Goal: Transaction & Acquisition: Purchase product/service

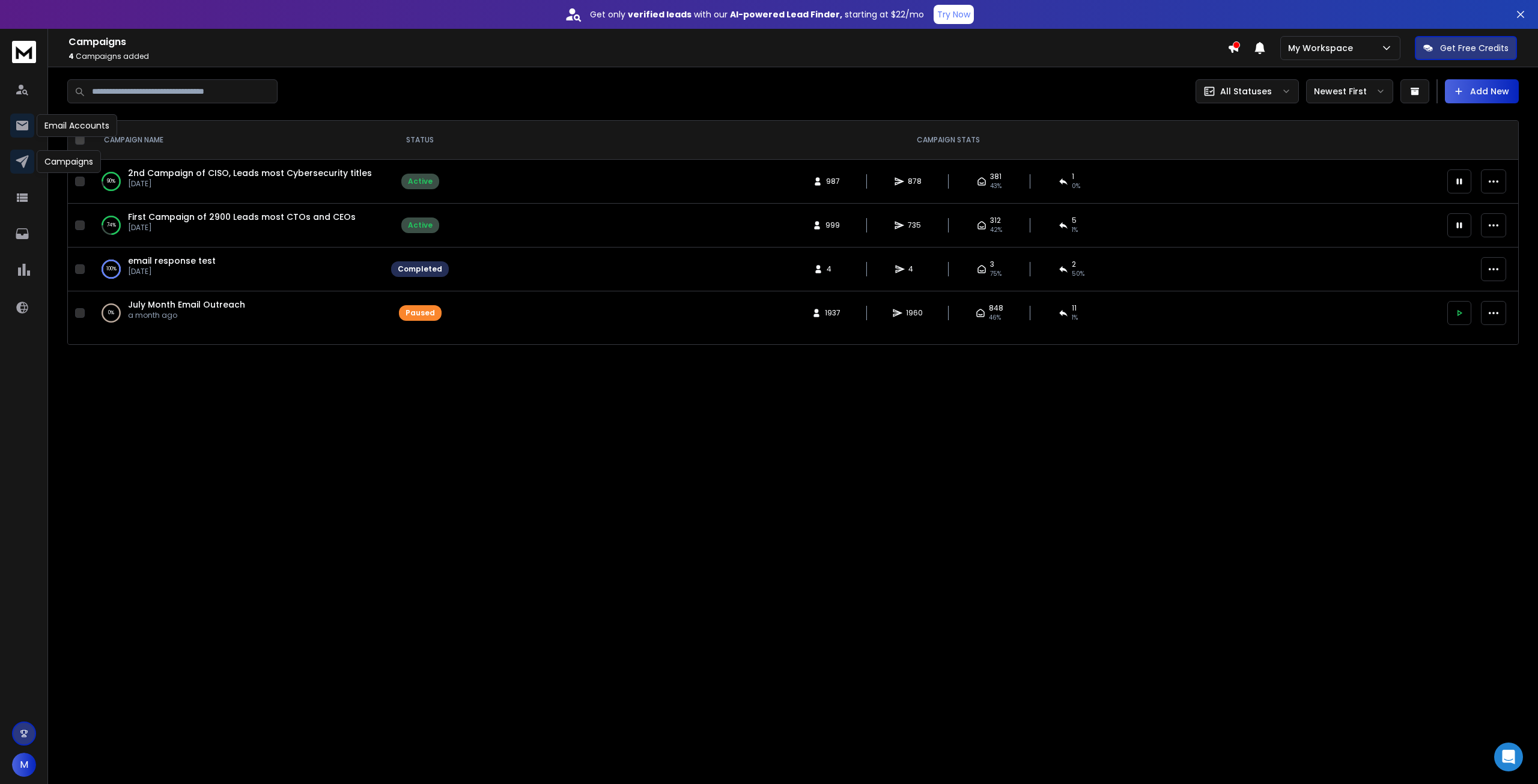
click at [29, 119] on icon at bounding box center [22, 126] width 14 height 14
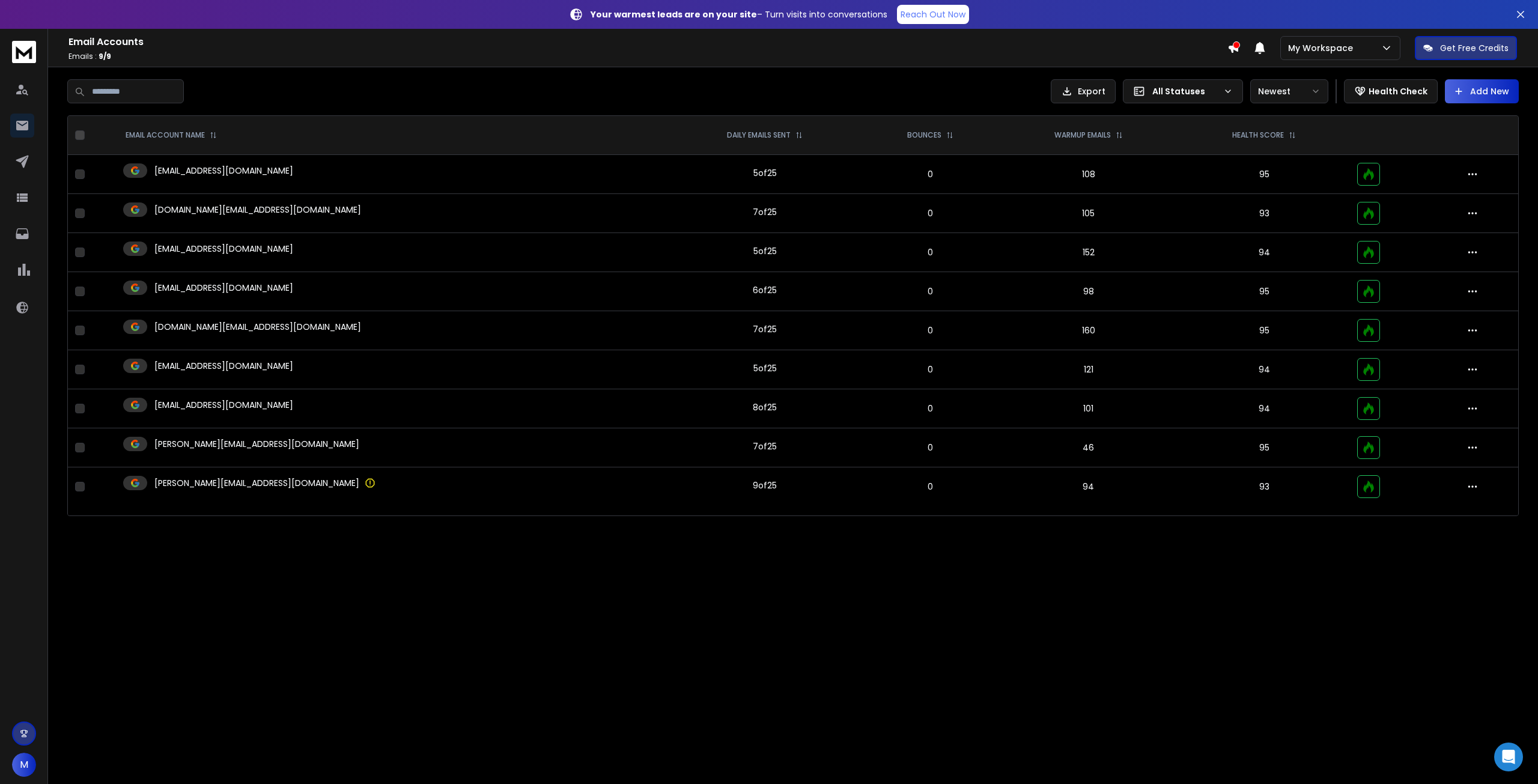
click at [1507, 90] on button "Add New" at bounding box center [1481, 92] width 74 height 24
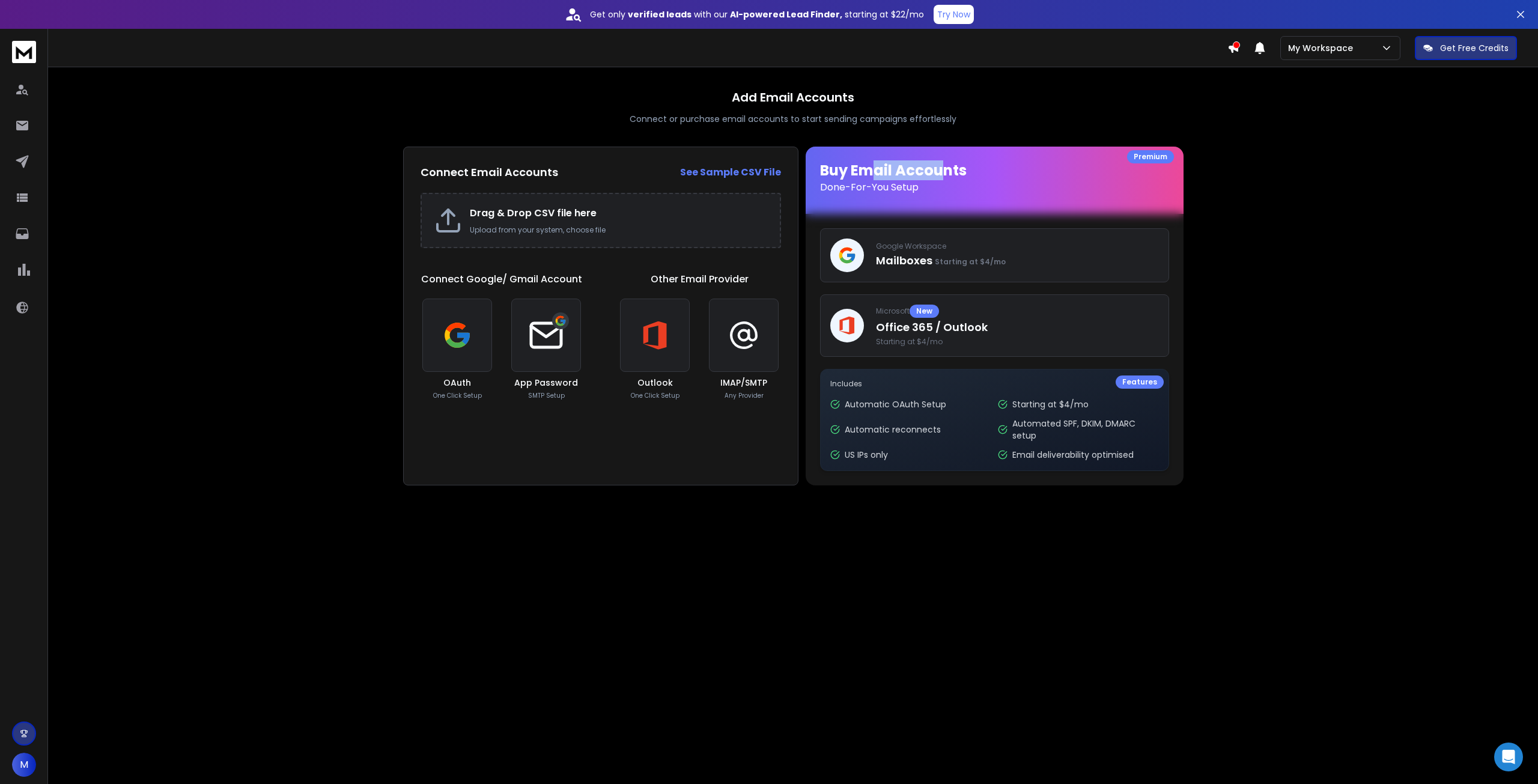
drag, startPoint x: 874, startPoint y: 164, endPoint x: 945, endPoint y: 165, distance: 71.0
click at [945, 165] on h1 "Buy Email Accounts Done-For-You Setup" at bounding box center [994, 177] width 349 height 34
click at [1021, 263] on p "Mailboxes Starting at $4/mo" at bounding box center [1017, 260] width 283 height 16
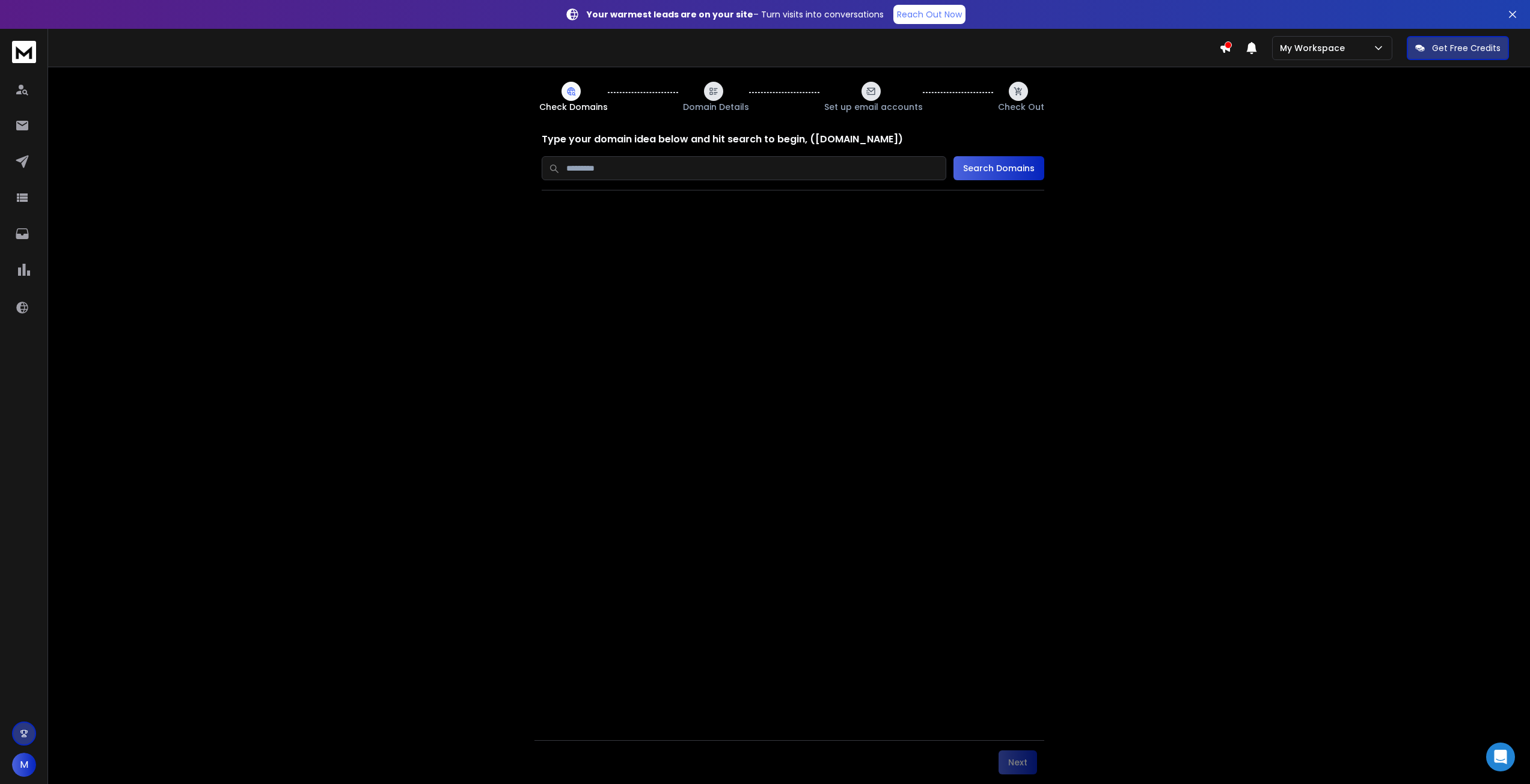
click at [794, 164] on input at bounding box center [744, 169] width 405 height 24
drag, startPoint x: 548, startPoint y: 143, endPoint x: 746, endPoint y: 141, distance: 198.0
click at [707, 141] on h2 "Type your domain idea below and hit search to begin, (ex.companydomain.com)" at bounding box center [793, 139] width 502 height 14
drag, startPoint x: 942, startPoint y: 138, endPoint x: 538, endPoint y: 135, distance: 404.0
click at [538, 135] on div "Type your domain idea below and hit search to begin, (ex.companydomain.com) Sea…" at bounding box center [789, 161] width 510 height 58
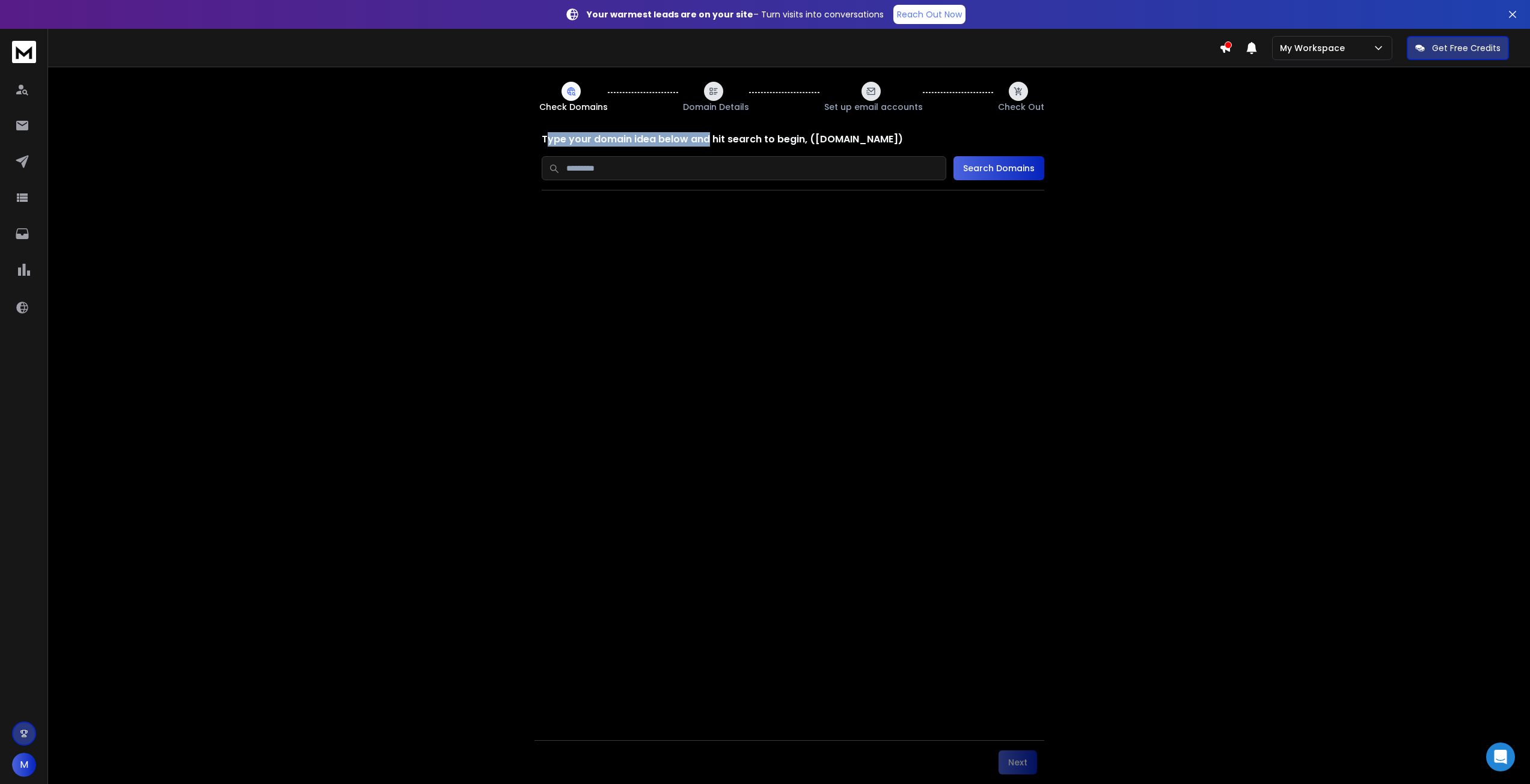
click at [538, 135] on div "Type your domain idea below and hit search to begin, (ex.companydomain.com) Sea…" at bounding box center [789, 161] width 510 height 58
drag, startPoint x: 538, startPoint y: 135, endPoint x: 936, endPoint y: 133, distance: 398.0
click at [936, 133] on div "Type your domain idea below and hit search to begin, (ex.companydomain.com) Sea…" at bounding box center [789, 161] width 510 height 58
click at [936, 133] on h2 "Type your domain idea below and hit search to begin, (ex.companydomain.com)" at bounding box center [793, 139] width 502 height 14
drag, startPoint x: 936, startPoint y: 133, endPoint x: 543, endPoint y: 133, distance: 393.0
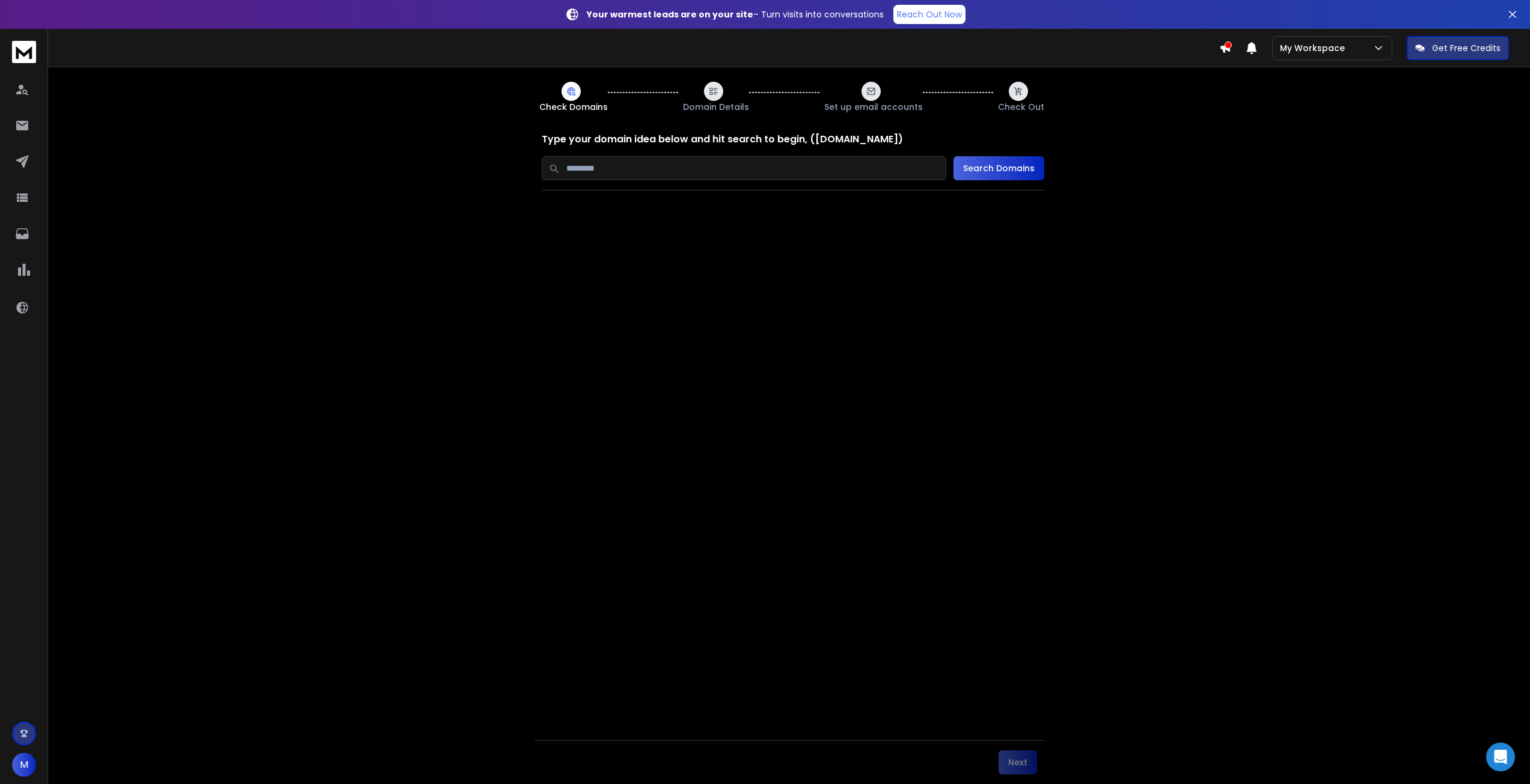
click at [543, 133] on h2 "Type your domain idea below and hit search to begin, (ex.companydomain.com)" at bounding box center [793, 139] width 502 height 14
drag, startPoint x: 542, startPoint y: 106, endPoint x: 1004, endPoint y: 115, distance: 462.1
click at [1004, 115] on div "Check Domains Domain Details Set up email accounts Check Out Type your domain i…" at bounding box center [789, 441] width 538 height 748
click at [972, 136] on h2 "Type your domain idea below and hit search to begin, (ex.companydomain.com)" at bounding box center [793, 139] width 502 height 14
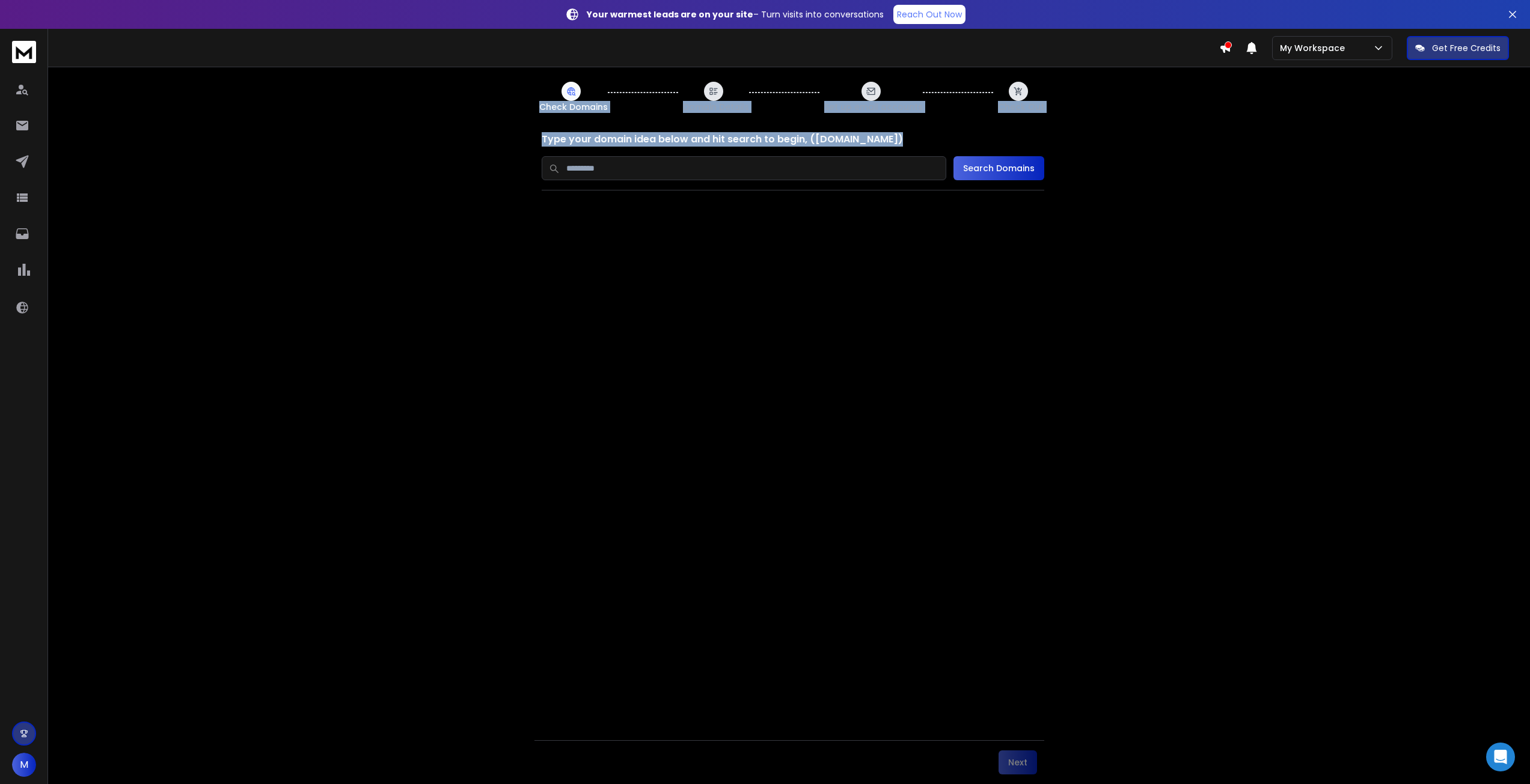
drag, startPoint x: 972, startPoint y: 136, endPoint x: 525, endPoint y: 73, distance: 451.4
click at [525, 73] on div "Check Domains Domain Details Set up email accounts Check Out Type your domain i…" at bounding box center [789, 441] width 538 height 748
drag, startPoint x: 525, startPoint y: 73, endPoint x: 949, endPoint y: 157, distance: 432.2
click at [949, 157] on div "Check Domains Domain Details Set up email accounts Check Out Type your domain i…" at bounding box center [789, 441] width 538 height 748
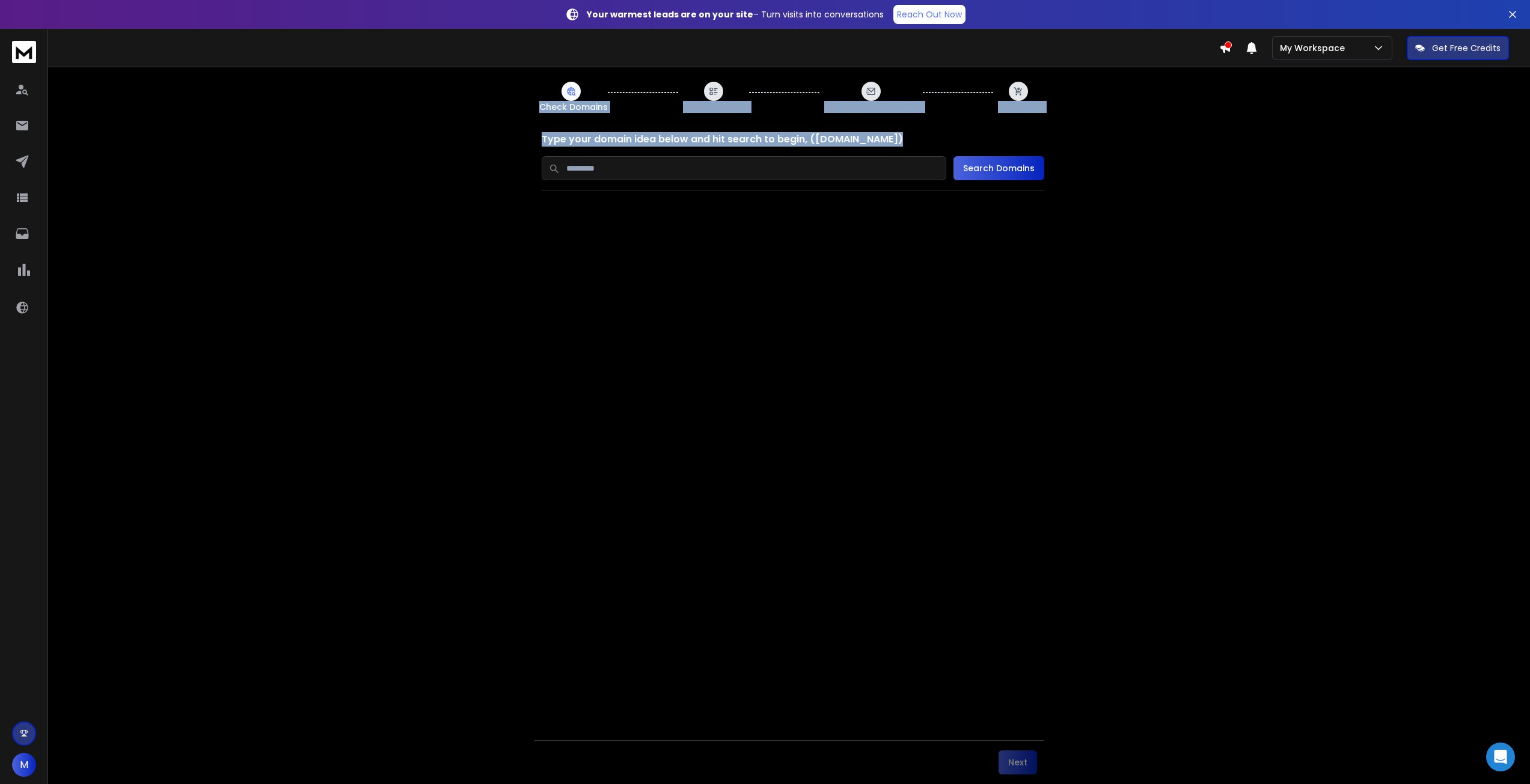
click at [944, 143] on h2 "Type your domain idea below and hit search to begin, (ex.companydomain.com)" at bounding box center [793, 139] width 502 height 14
drag, startPoint x: 944, startPoint y: 143, endPoint x: 505, endPoint y: 77, distance: 443.9
click at [505, 77] on section "Check Domains Domain Details Set up email accounts Check Out Type your domain i…" at bounding box center [789, 441] width 1482 height 748
